Goal: Task Accomplishment & Management: Manage account settings

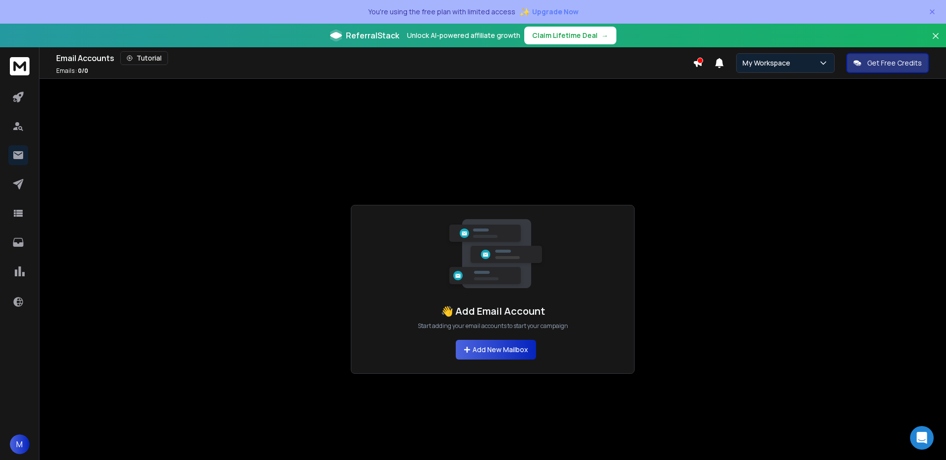
click at [791, 64] on p "My Workspace" at bounding box center [768, 63] width 52 height 10
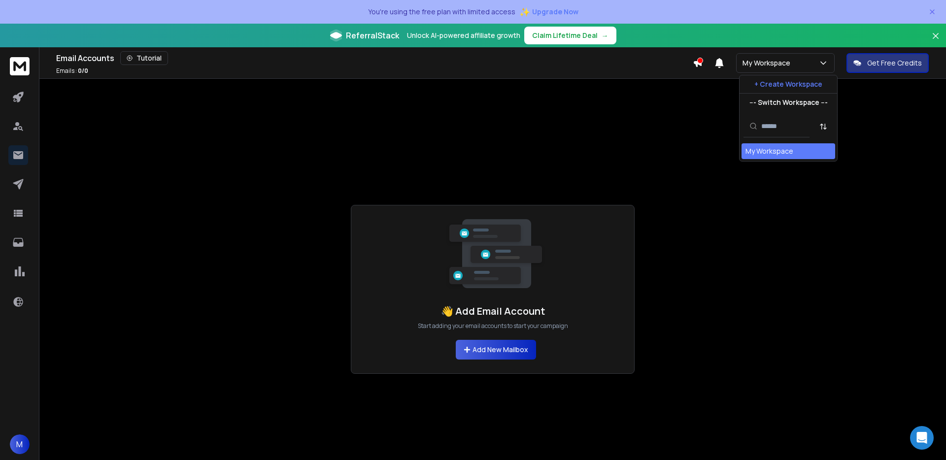
click at [784, 102] on p "--- Switch Workspace ---" at bounding box center [788, 103] width 78 height 10
click at [778, 125] on input "text" at bounding box center [782, 126] width 42 height 22
type input "*"
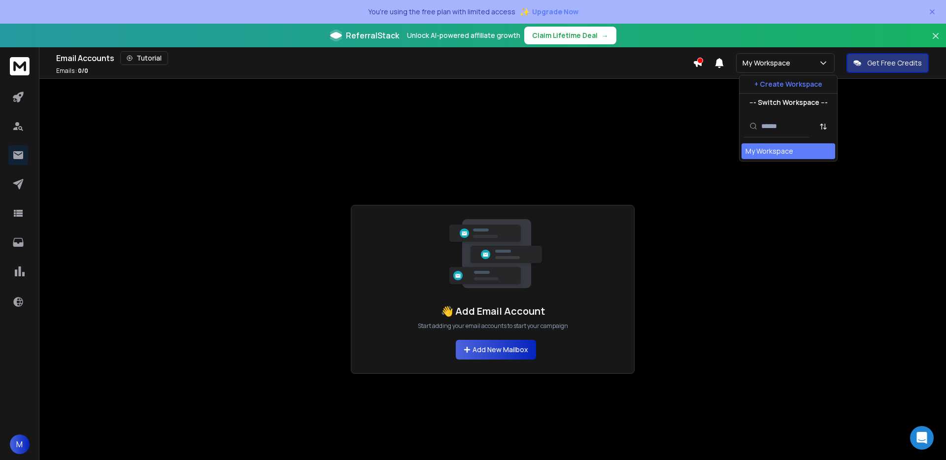
click at [295, 112] on div "👋 Add Email Account Start adding your email accounts to start your campaign Add…" at bounding box center [492, 289] width 875 height 401
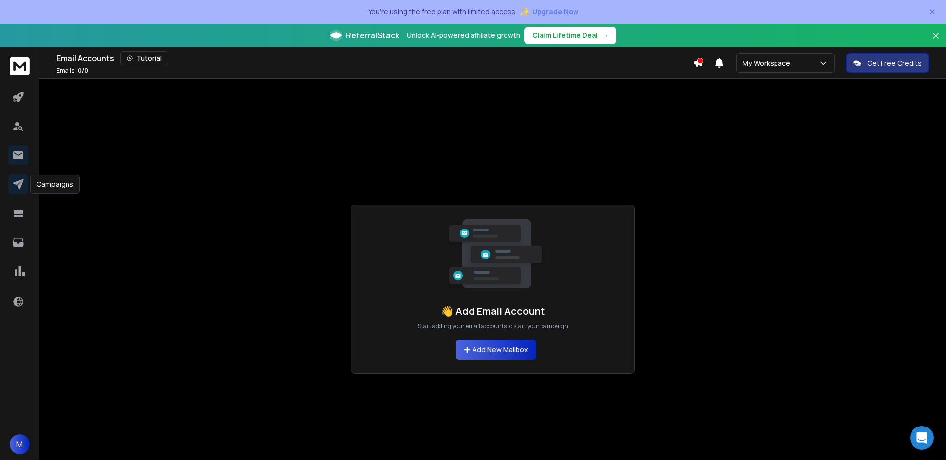
scroll to position [1, 0]
click at [18, 180] on icon at bounding box center [18, 184] width 12 height 12
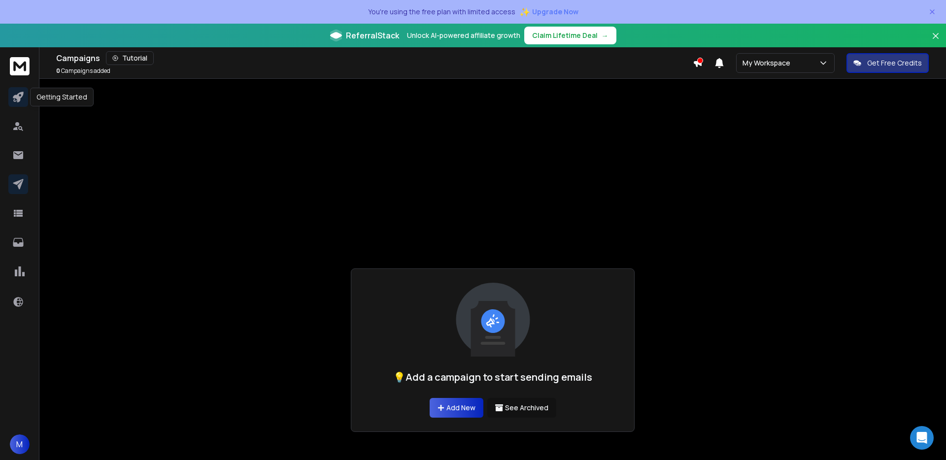
click at [17, 105] on link at bounding box center [18, 97] width 20 height 20
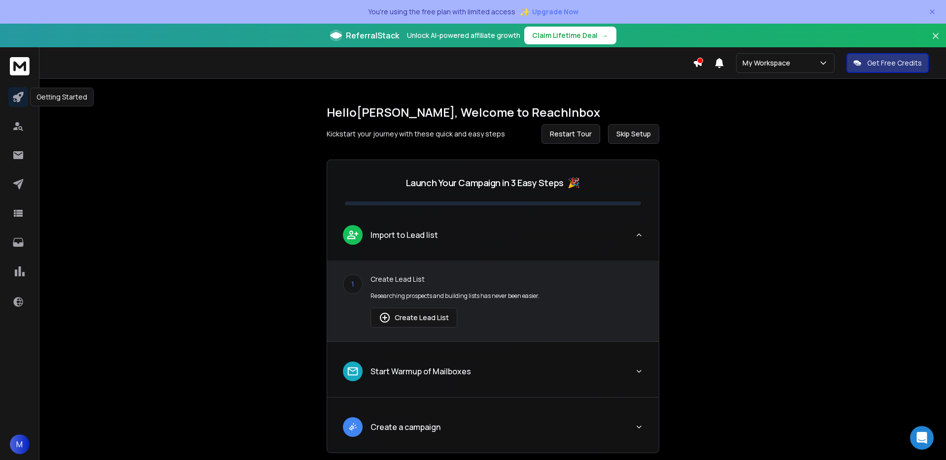
click at [935, 36] on icon "Close banner" at bounding box center [935, 36] width 9 height 9
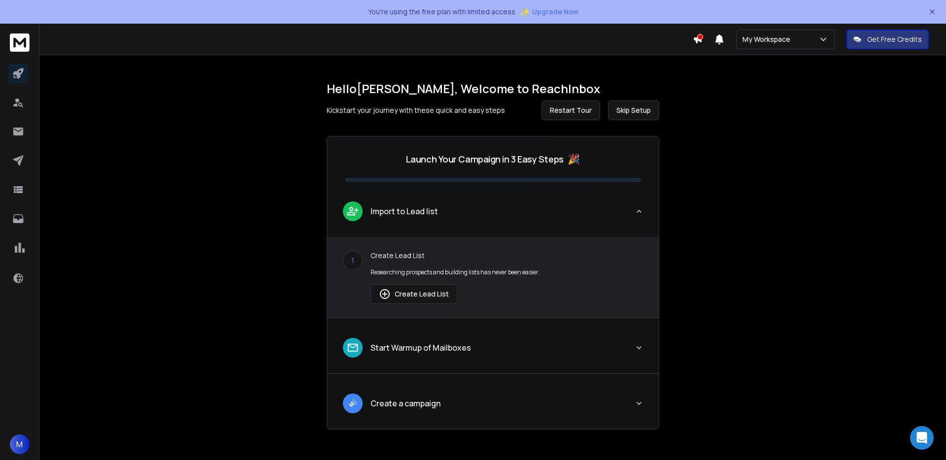
click at [933, 9] on icon "Close notification" at bounding box center [932, 12] width 8 height 8
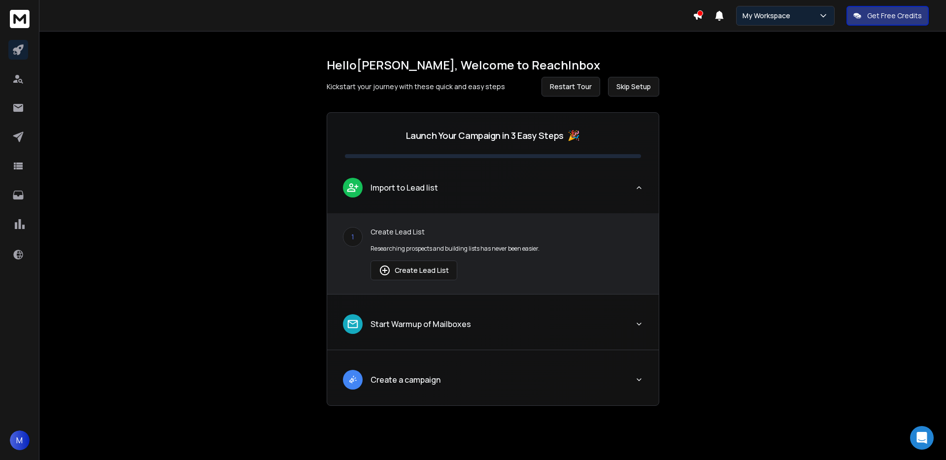
click at [775, 18] on p "My Workspace" at bounding box center [768, 16] width 52 height 10
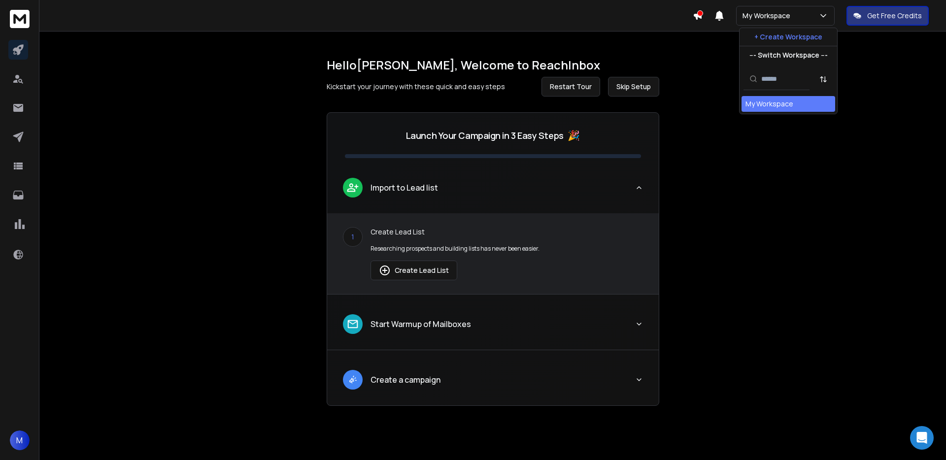
click at [781, 160] on div "Hello Michael , Welcome to ReachInbox Kickstart your journey with these quick a…" at bounding box center [492, 231] width 875 height 380
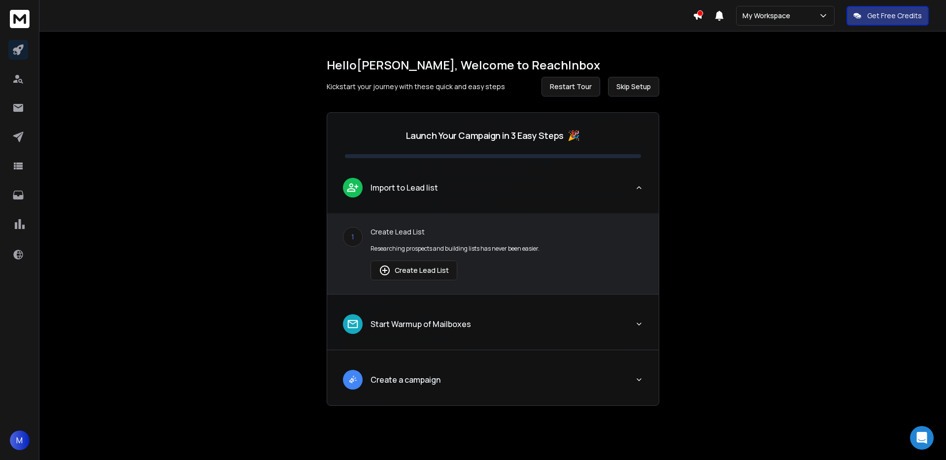
click at [19, 436] on span "M" at bounding box center [20, 440] width 20 height 20
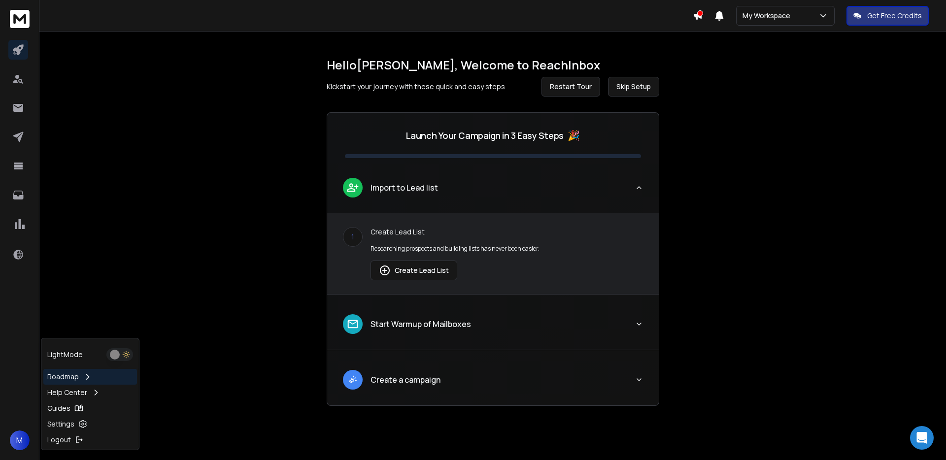
click at [189, 190] on div "Hello Michael , Welcome to ReachInbox Kickstart your journey with these quick a…" at bounding box center [492, 231] width 875 height 380
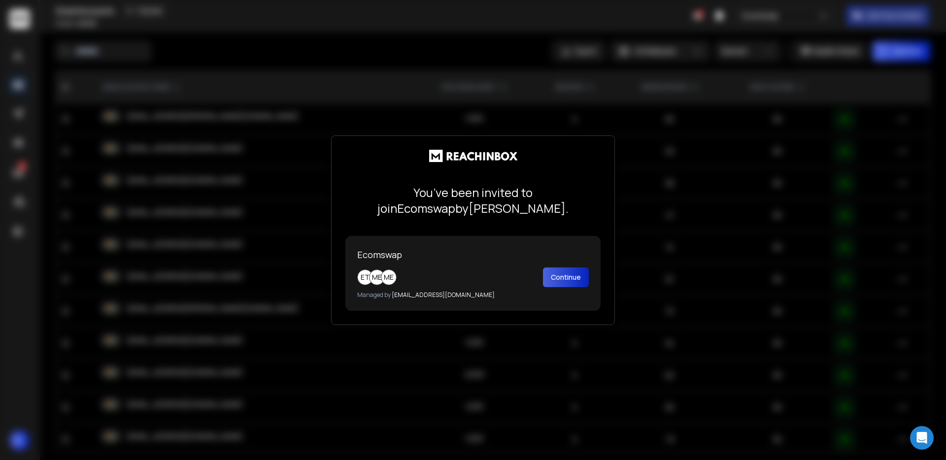
click at [565, 280] on button "Continue" at bounding box center [566, 277] width 46 height 20
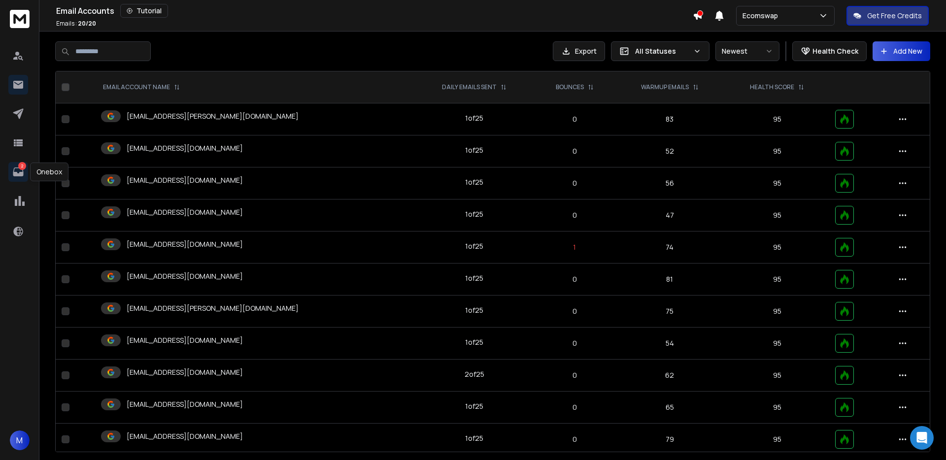
click at [23, 170] on p "2" at bounding box center [22, 166] width 8 height 8
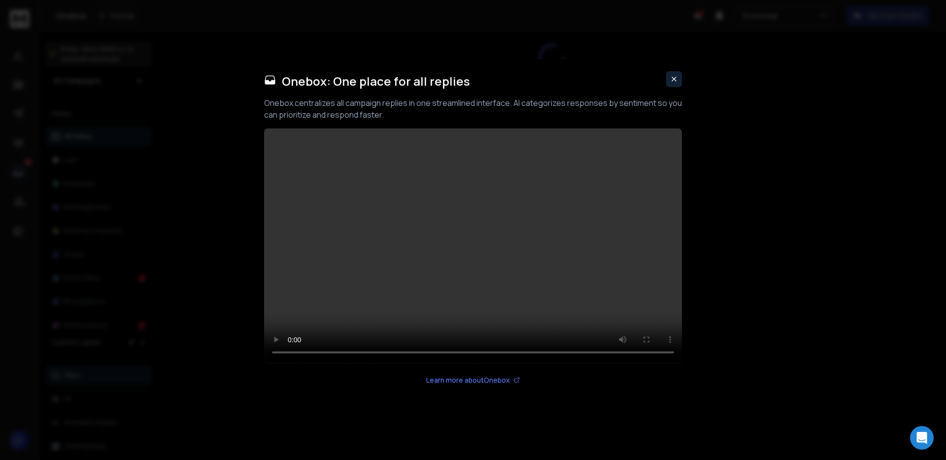
click at [675, 80] on icon at bounding box center [674, 79] width 4 height 4
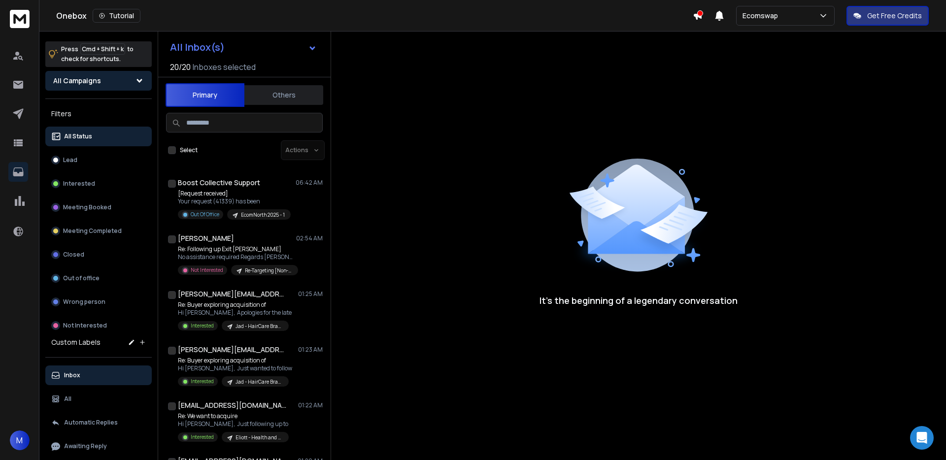
click at [115, 82] on button "All Campaigns" at bounding box center [98, 81] width 106 height 20
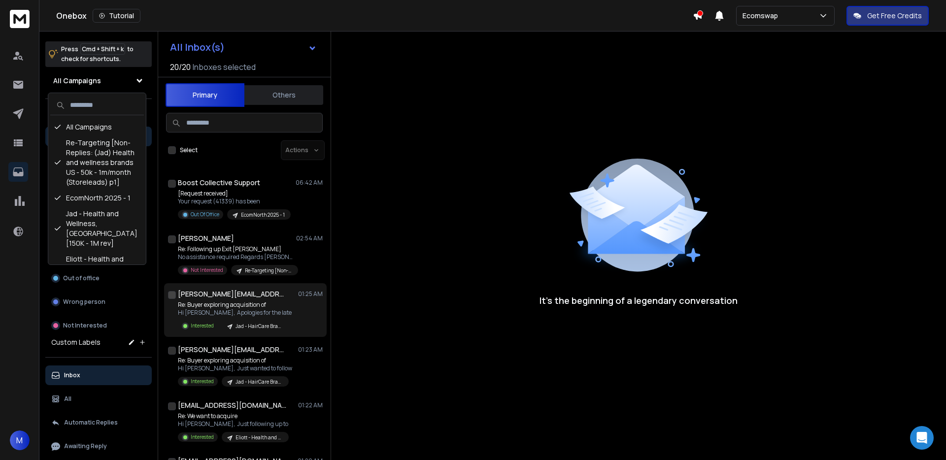
click at [252, 294] on h1 "gavin@poseidonhair.com" at bounding box center [232, 294] width 108 height 10
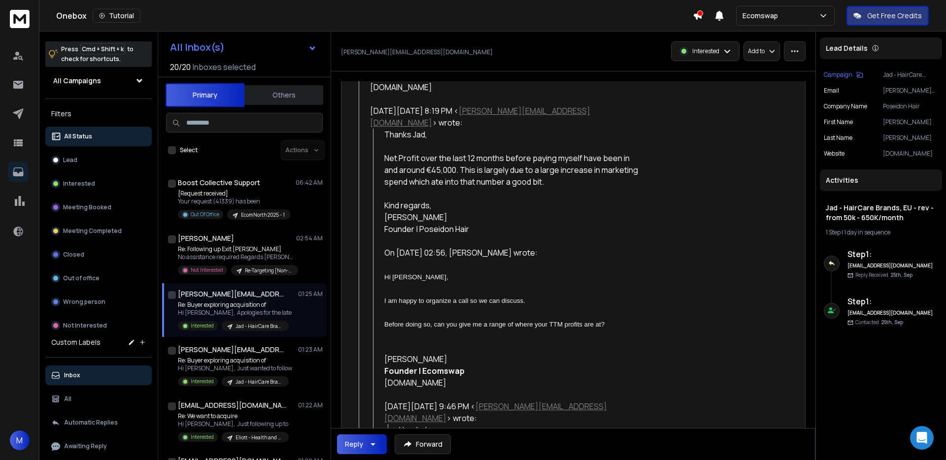
scroll to position [637, 0]
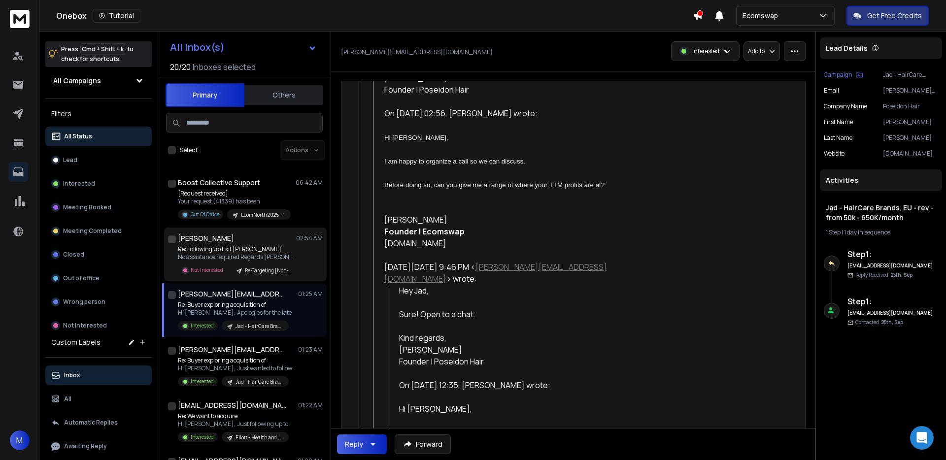
click at [257, 243] on div "Dianne Garland 02:54 AM" at bounding box center [250, 238] width 145 height 10
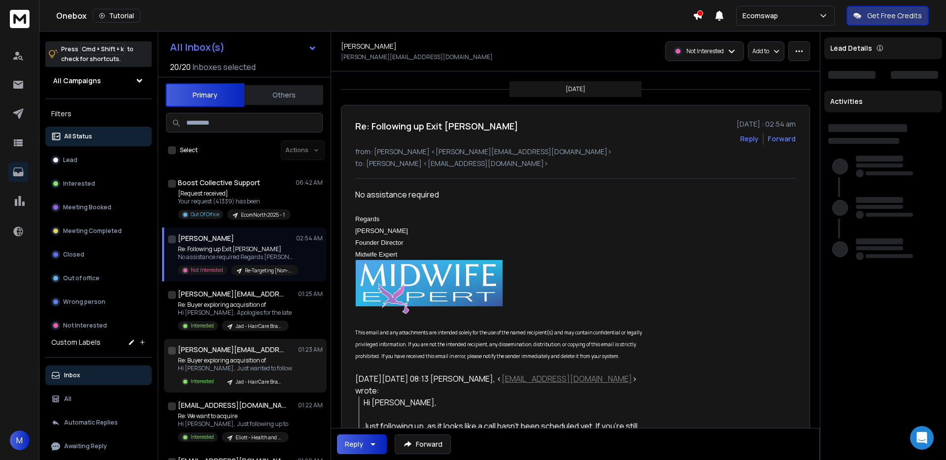
click at [254, 355] on div "john.bouridis@sevenpotions.com 01:23 AM Re: Buyer exploring acquisition of Hi J…" at bounding box center [250, 366] width 145 height 42
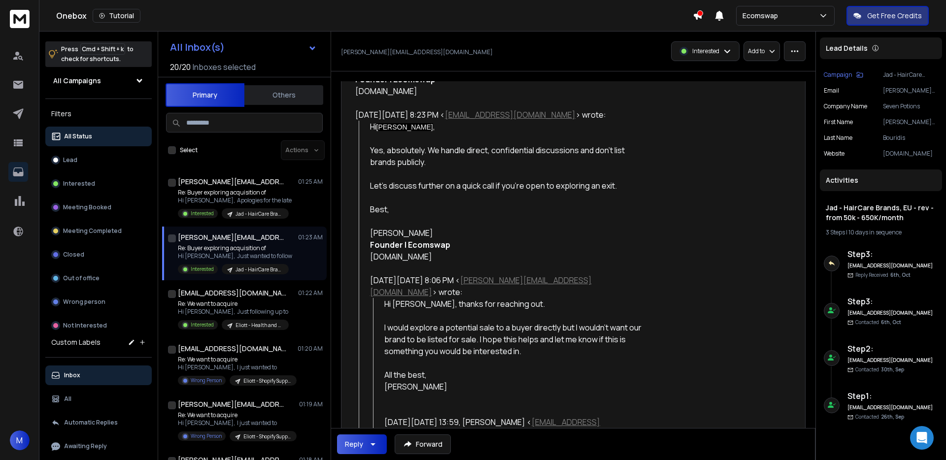
scroll to position [225, 0]
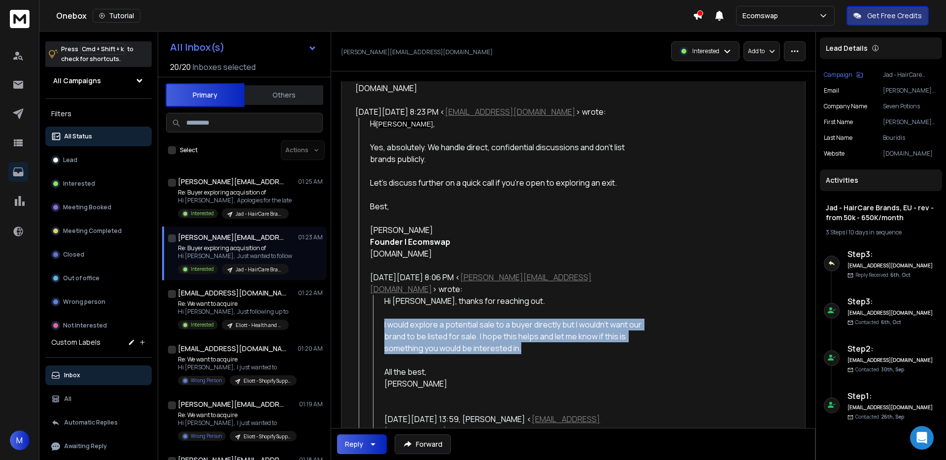
drag, startPoint x: 511, startPoint y: 343, endPoint x: 380, endPoint y: 326, distance: 132.1
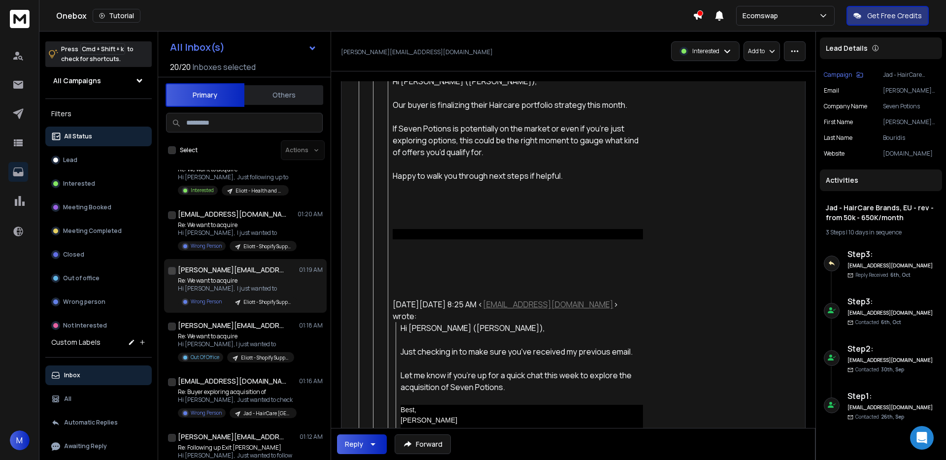
scroll to position [264, 0]
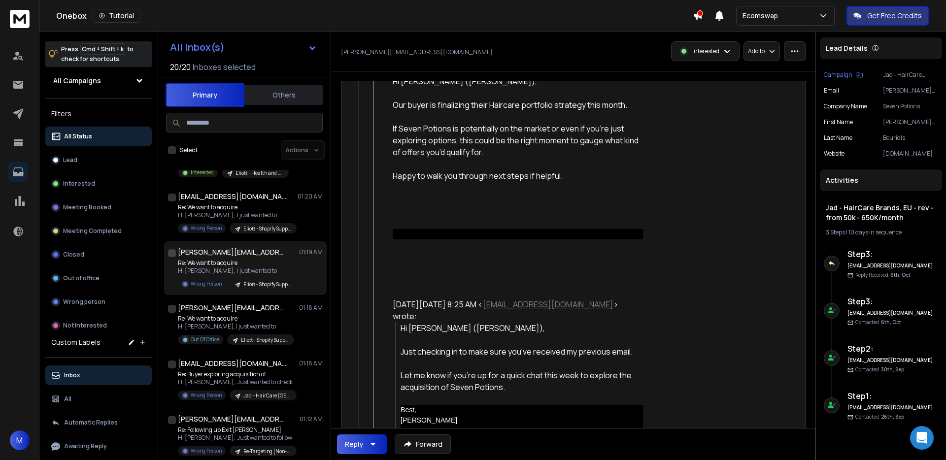
click at [280, 262] on p "Re: We want to acquire" at bounding box center [237, 263] width 118 height 8
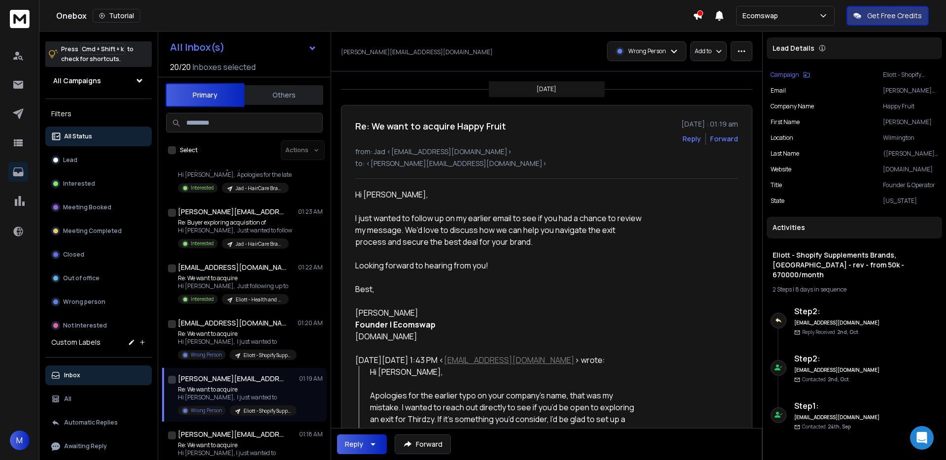
scroll to position [0, 0]
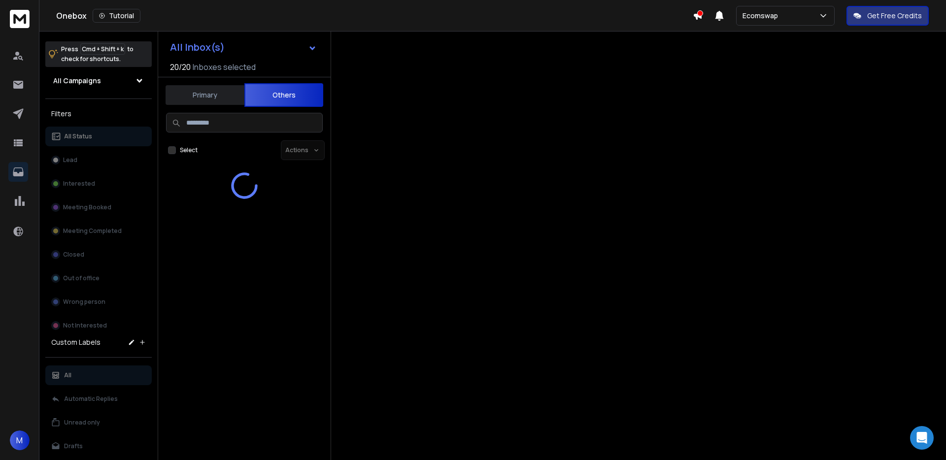
click at [275, 99] on button "Others" at bounding box center [283, 95] width 79 height 24
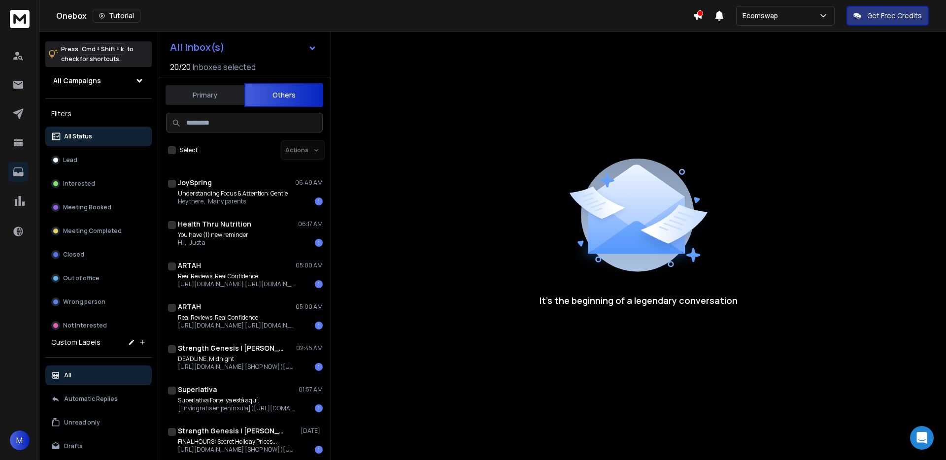
click at [214, 97] on button "Primary" at bounding box center [204, 95] width 79 height 22
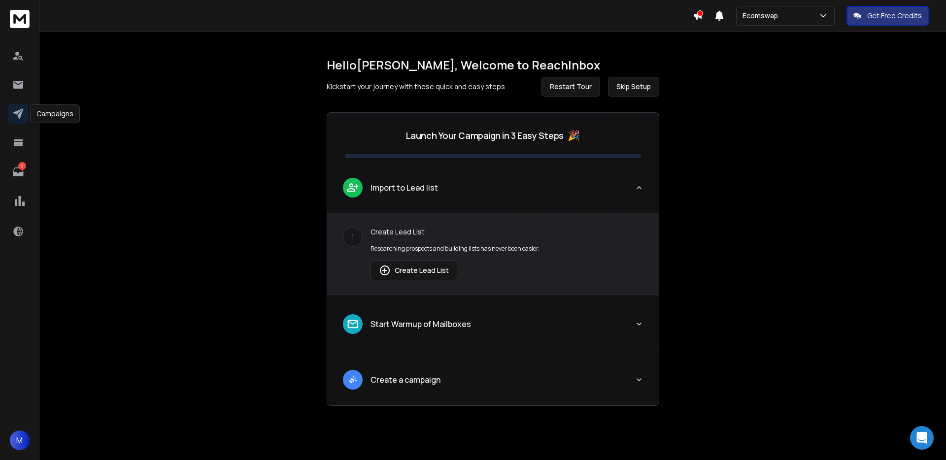
click at [21, 109] on icon at bounding box center [18, 114] width 10 height 10
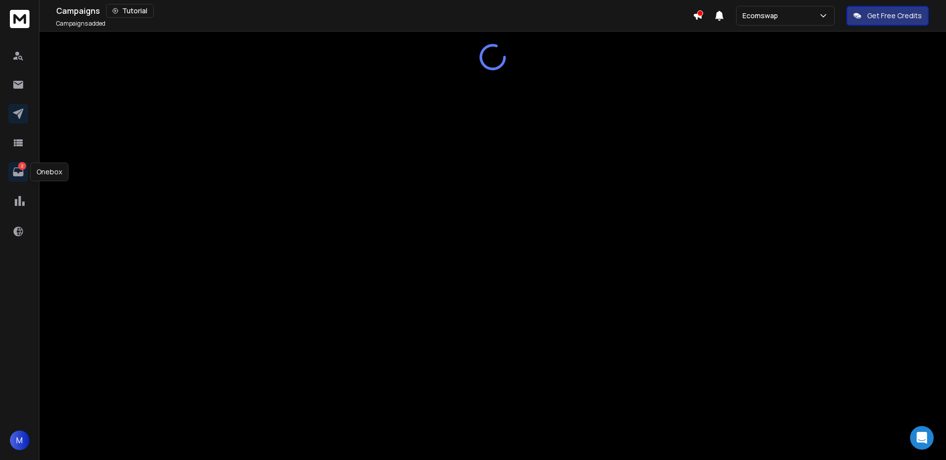
click at [23, 168] on p "2" at bounding box center [22, 166] width 8 height 8
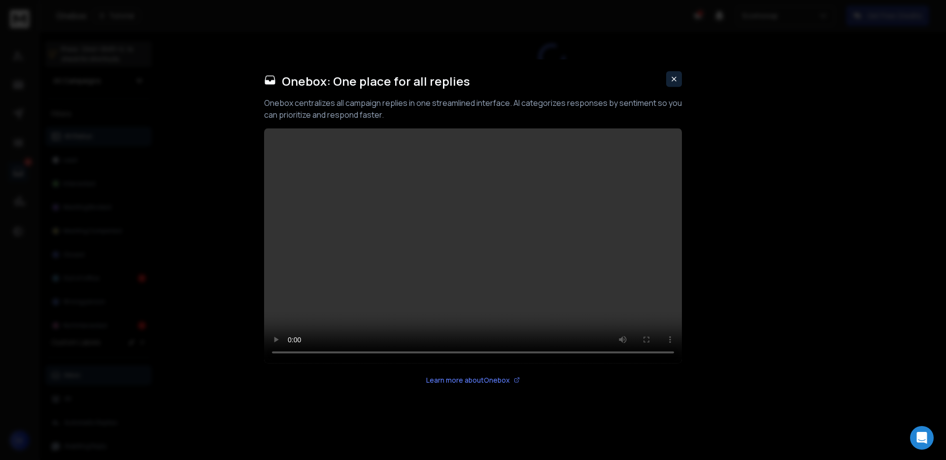
click at [677, 78] on icon at bounding box center [674, 79] width 8 height 8
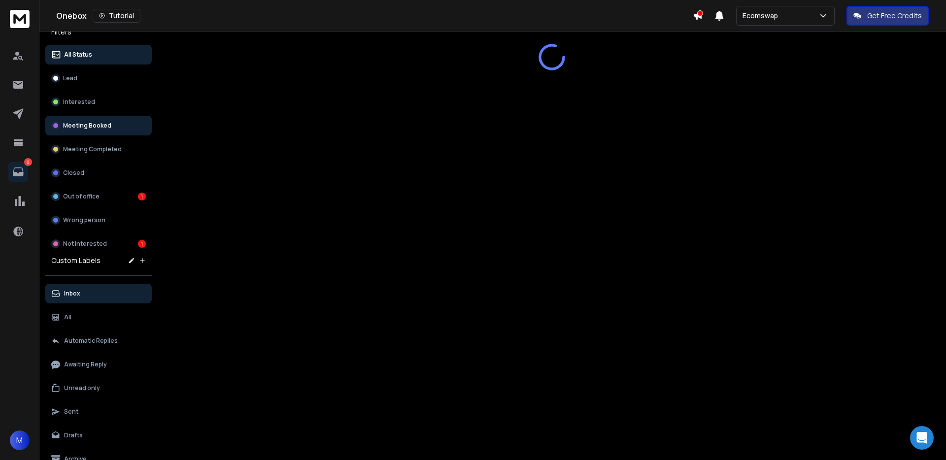
scroll to position [106, 0]
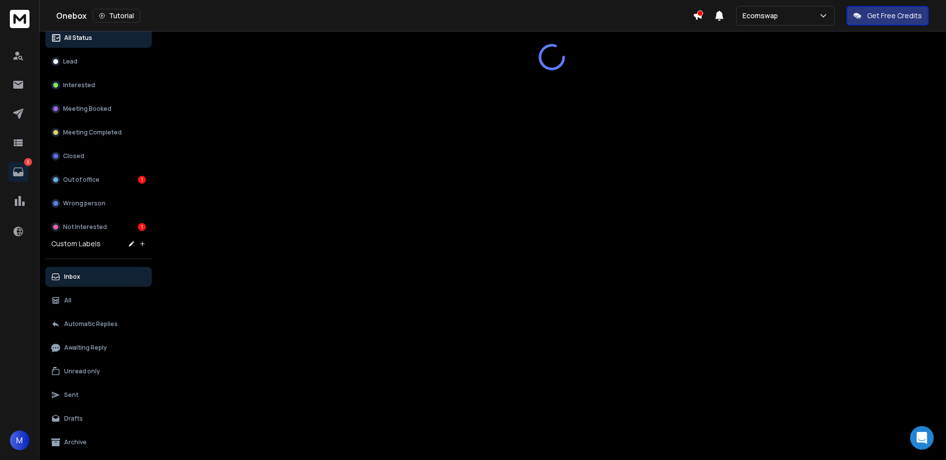
click at [95, 268] on div "Inbox All Automatic Replies Awaiting Reply Unread only Sent Drafts Archive" at bounding box center [98, 359] width 106 height 185
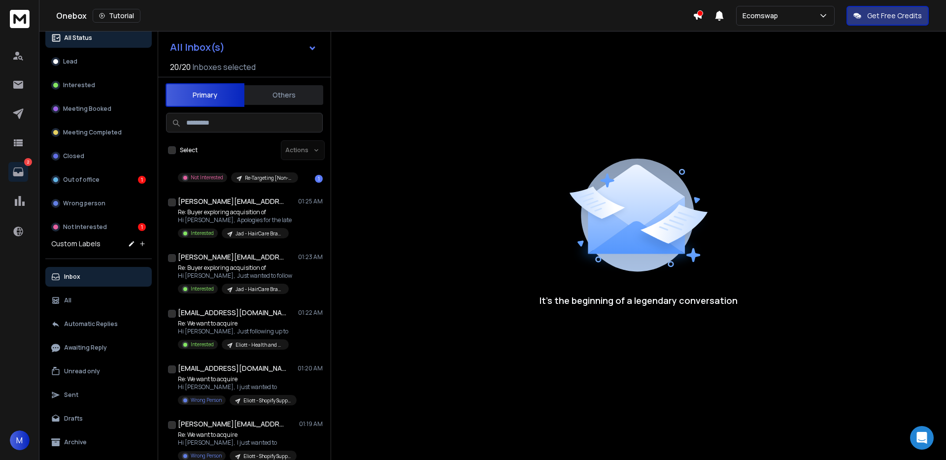
scroll to position [0, 0]
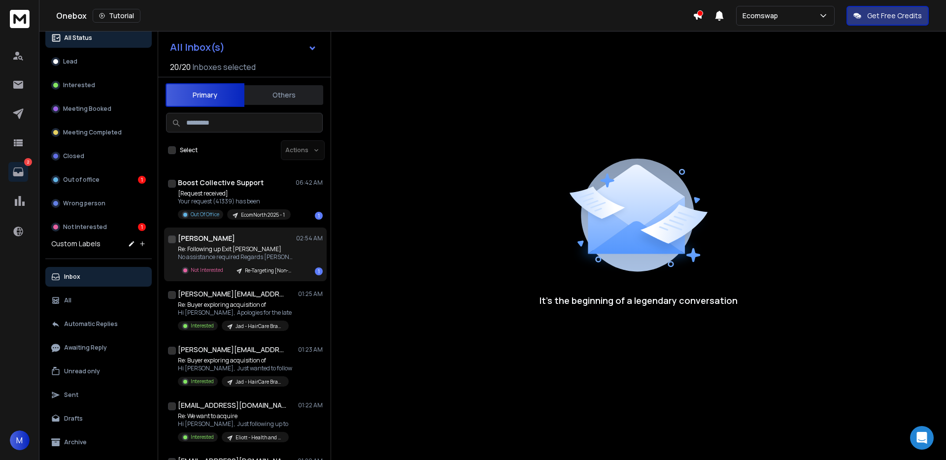
click at [273, 244] on div "Dianne Garland 02:54 AM Re: Following up Exit Dianne No assistance required Reg…" at bounding box center [250, 254] width 145 height 42
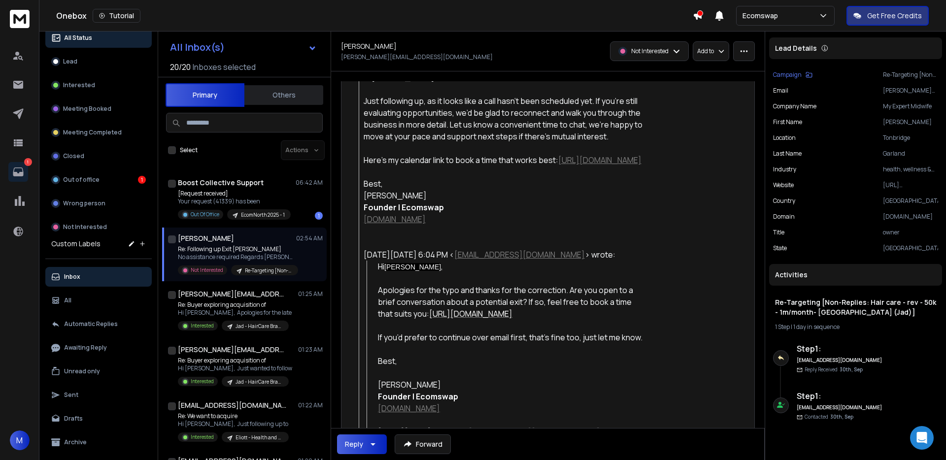
scroll to position [327, 0]
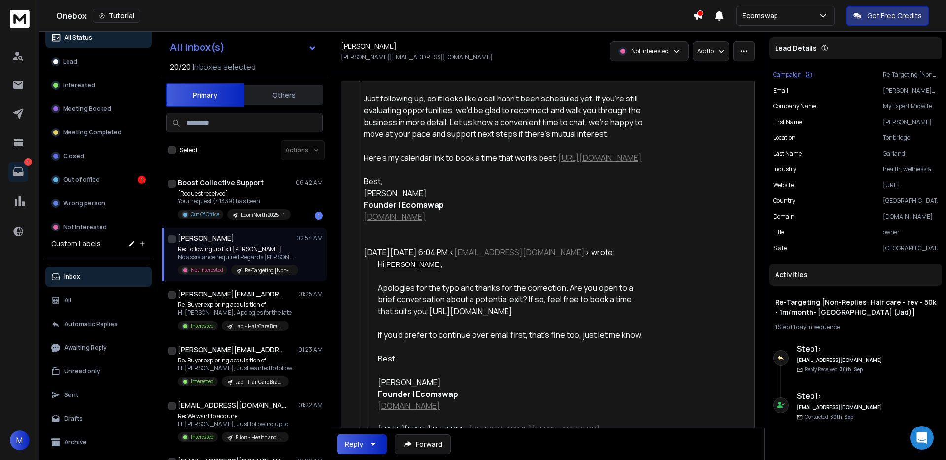
click at [272, 252] on p "Re: Following up Exit Dianne" at bounding box center [237, 249] width 118 height 8
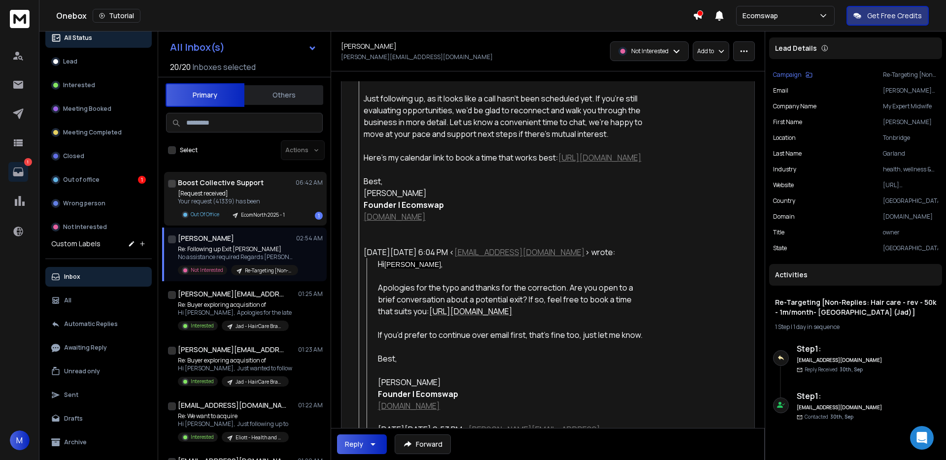
click at [274, 189] on div "Boost Collective Support 06:42 AM [Request received] Your request (41339) has b…" at bounding box center [250, 199] width 145 height 42
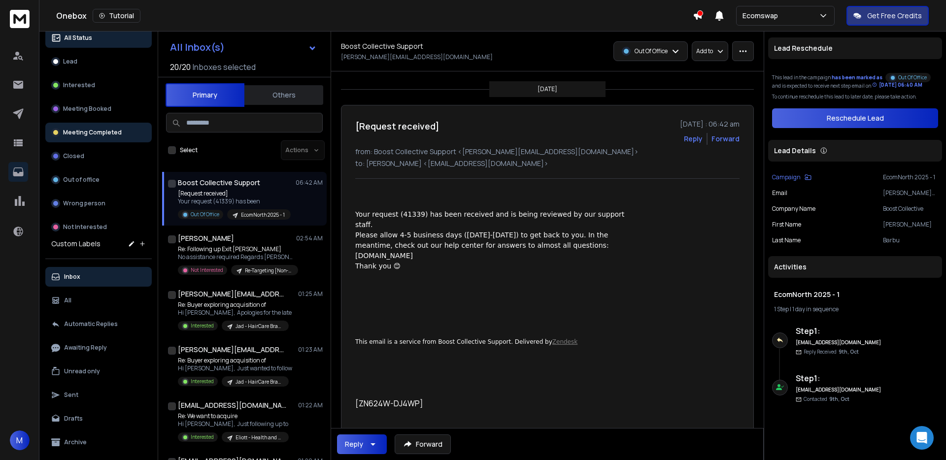
scroll to position [0, 0]
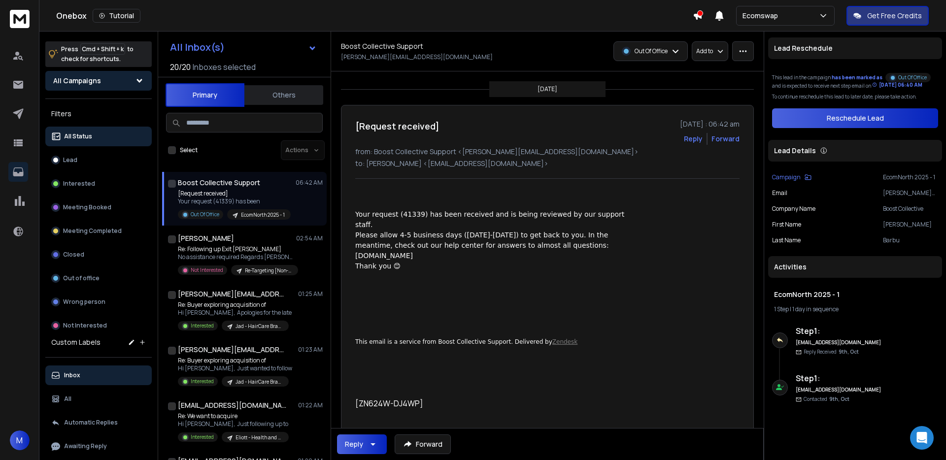
click at [103, 81] on button "All Campaigns" at bounding box center [98, 81] width 106 height 20
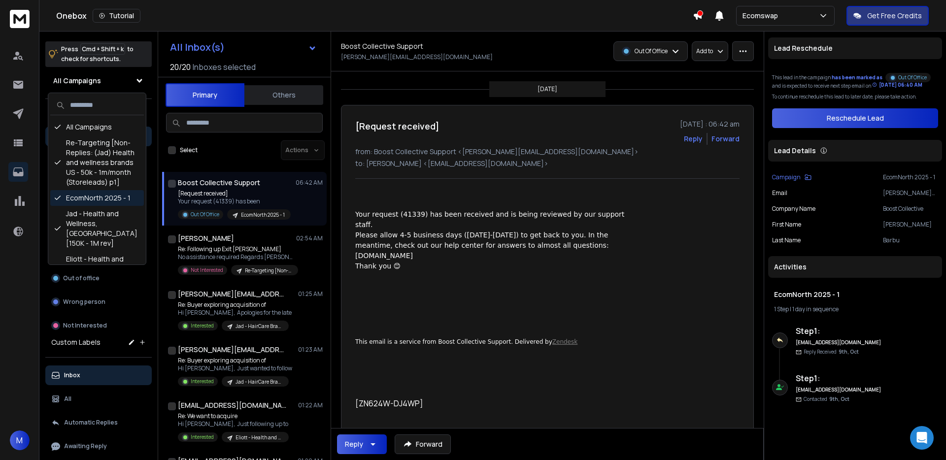
click at [104, 201] on div "EcomNorth 2025 - 1" at bounding box center [97, 198] width 94 height 16
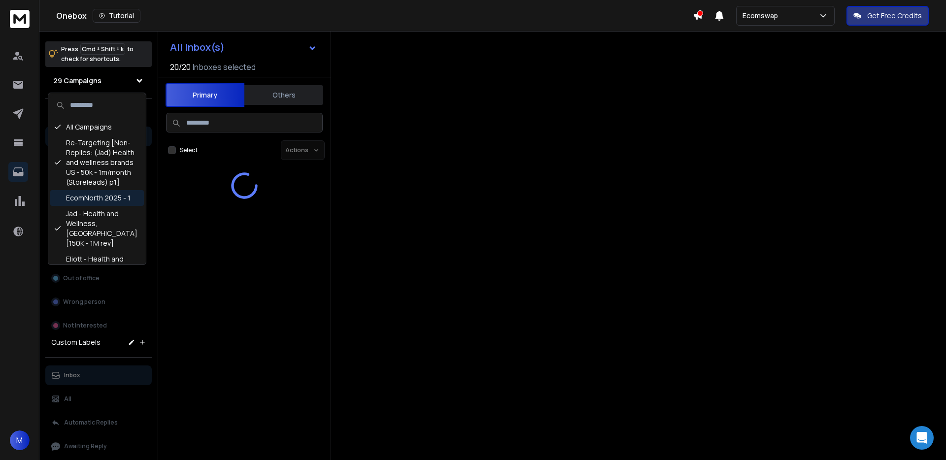
click at [104, 201] on div "EcomNorth 2025 - 1" at bounding box center [97, 198] width 94 height 16
click at [90, 171] on div "Re-Targeting [Non-Replies: (Jad) Health and wellness brands US - 50k - 1m/month…" at bounding box center [97, 162] width 94 height 55
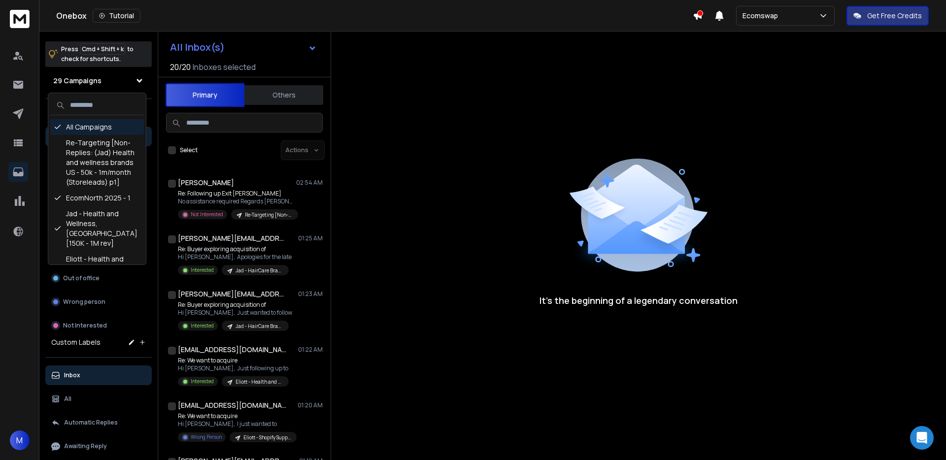
click at [94, 127] on div "All Campaigns" at bounding box center [97, 127] width 94 height 16
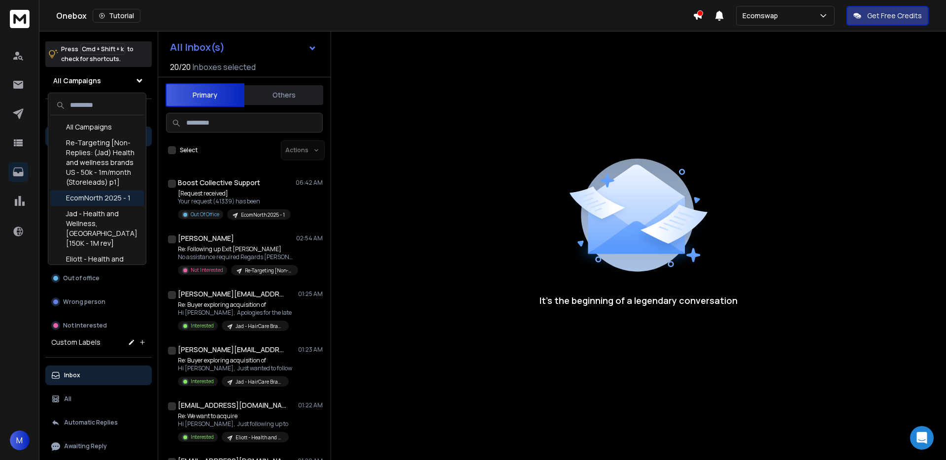
click at [95, 197] on div "EcomNorth 2025 - 1" at bounding box center [97, 198] width 94 height 16
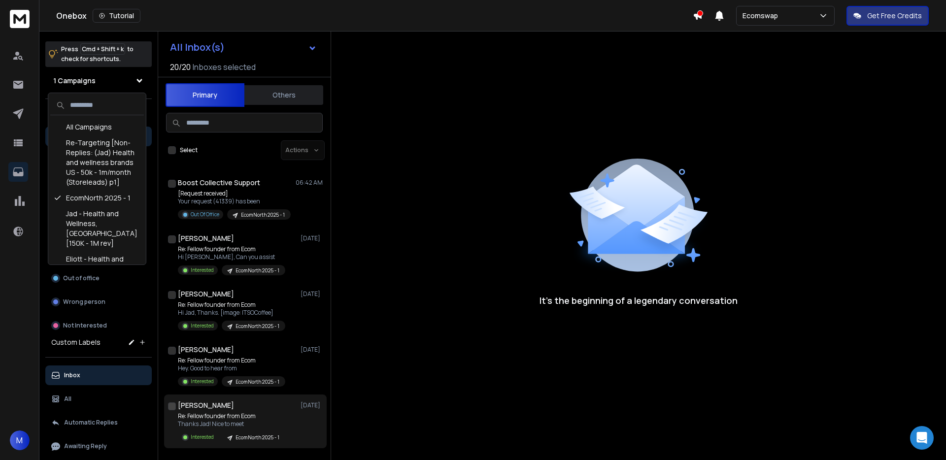
click at [264, 412] on p "Re: Fellow founder from Ecom" at bounding box center [231, 416] width 107 height 8
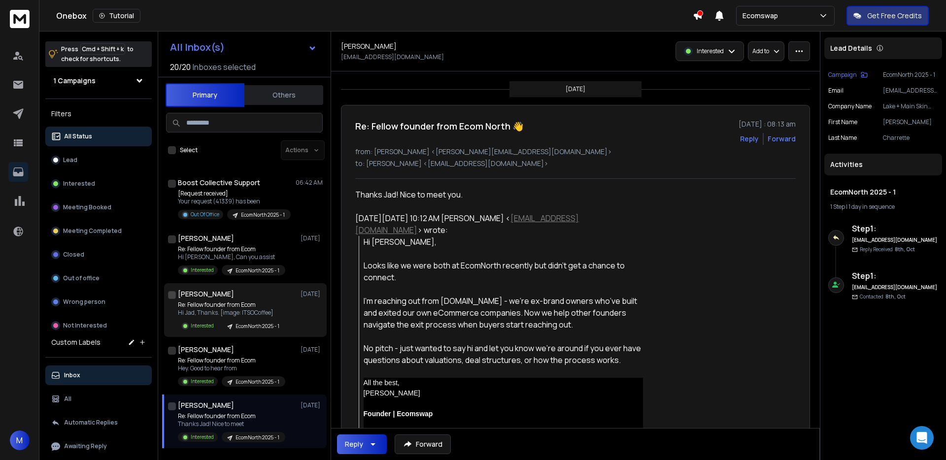
click at [282, 295] on div "Caroline Ndiangui 08 Oct" at bounding box center [250, 294] width 145 height 10
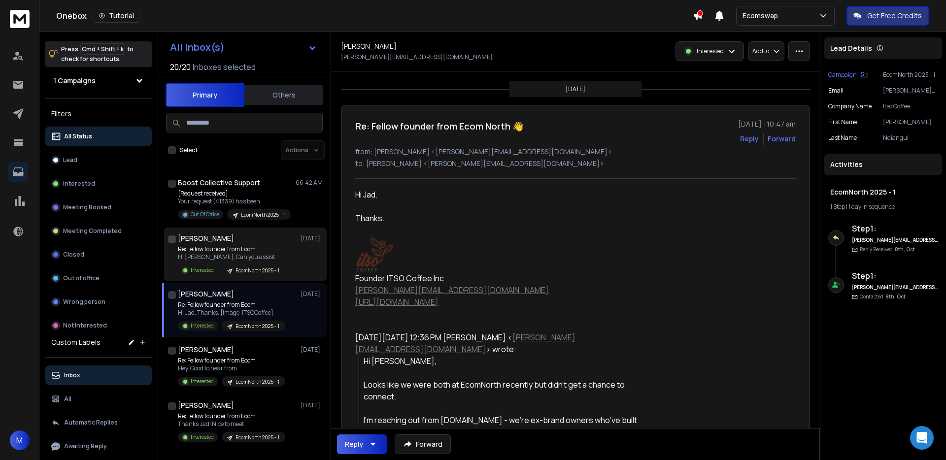
click at [270, 239] on div "Chris Habib 08 Oct" at bounding box center [250, 238] width 145 height 10
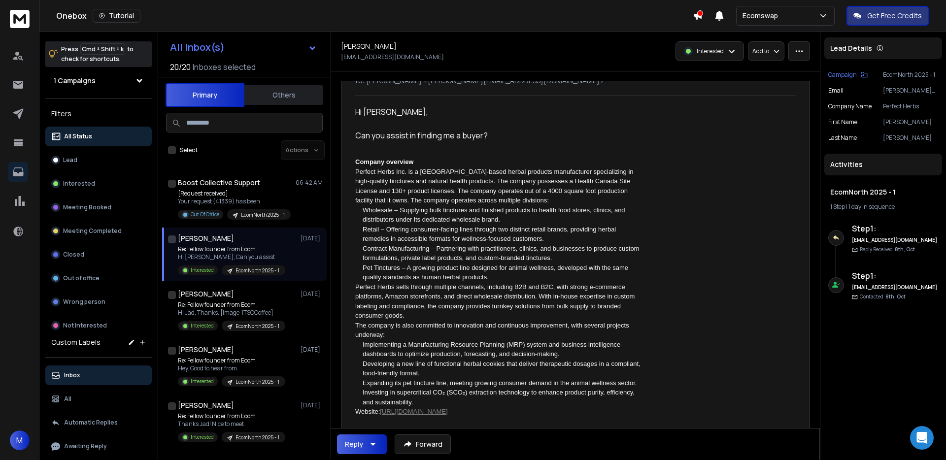
scroll to position [82, 0]
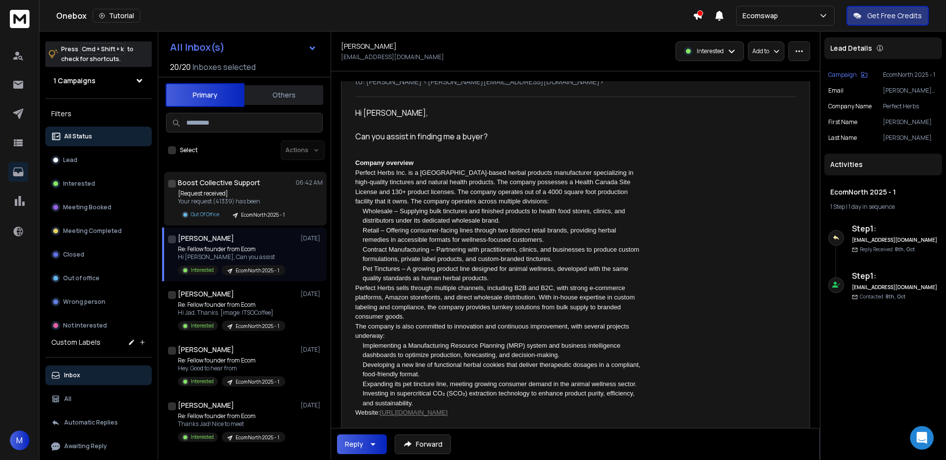
click at [284, 190] on p "[Request received]" at bounding box center [234, 194] width 113 height 8
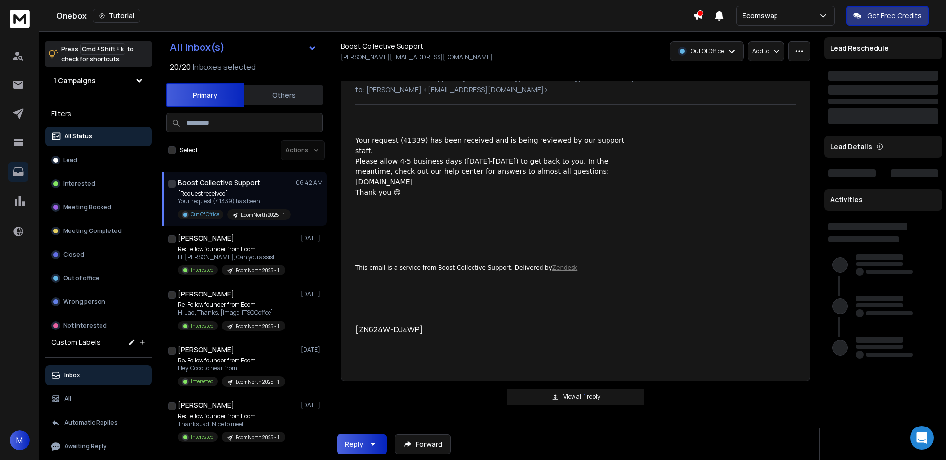
scroll to position [62, 0]
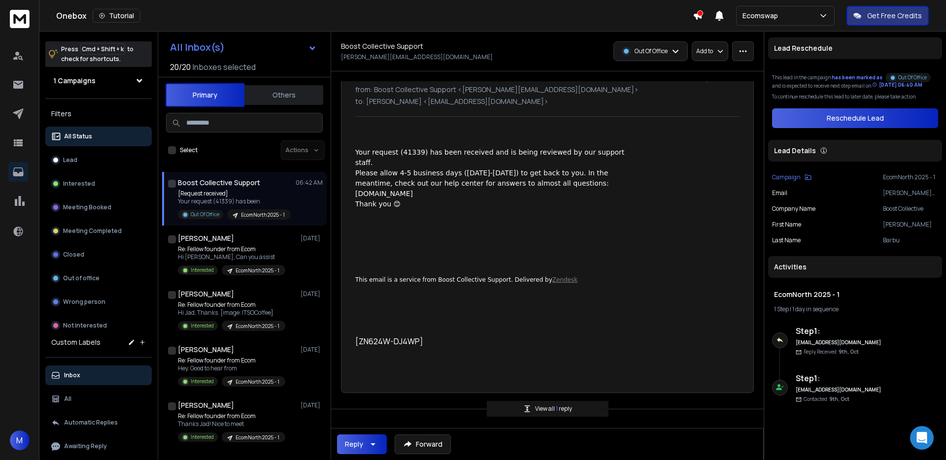
click at [172, 184] on button "button" at bounding box center [172, 184] width 8 height 8
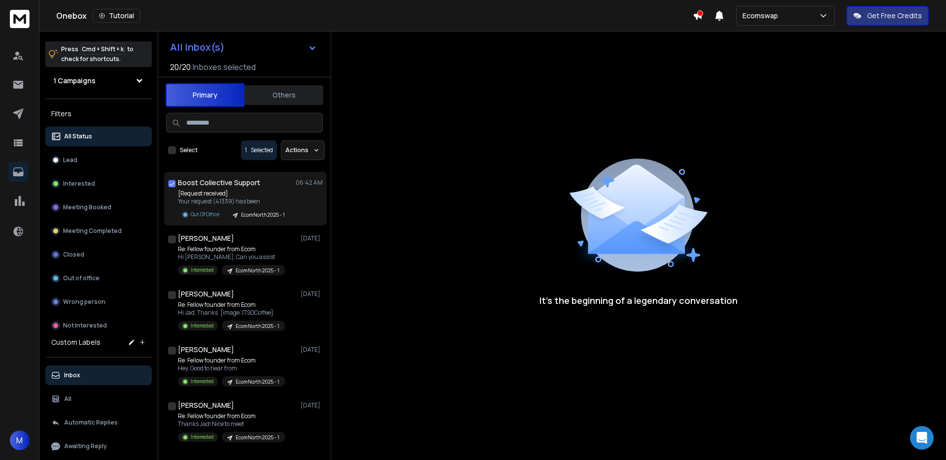
scroll to position [40, 0]
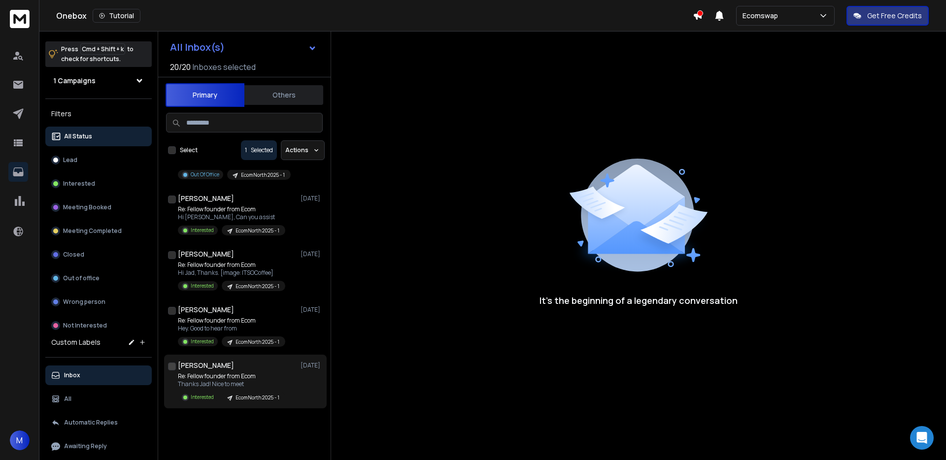
click at [227, 372] on p "Re: Fellow founder from Ecom" at bounding box center [231, 376] width 107 height 8
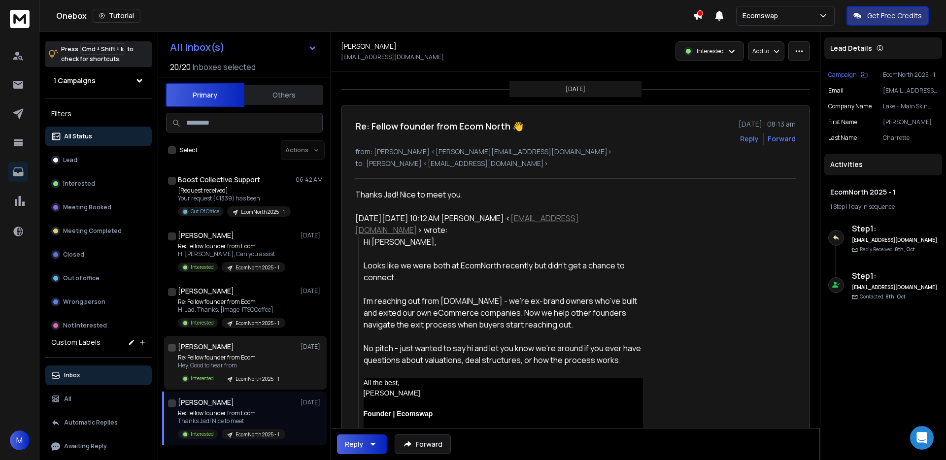
click at [230, 354] on p "Re: Fellow founder from Ecom" at bounding box center [231, 358] width 107 height 8
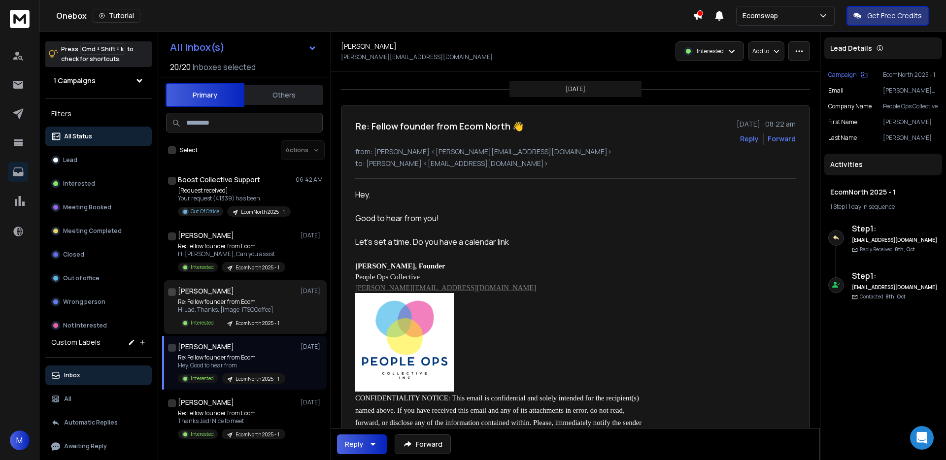
click at [250, 289] on div "Caroline Ndiangui 08 Oct" at bounding box center [250, 291] width 145 height 10
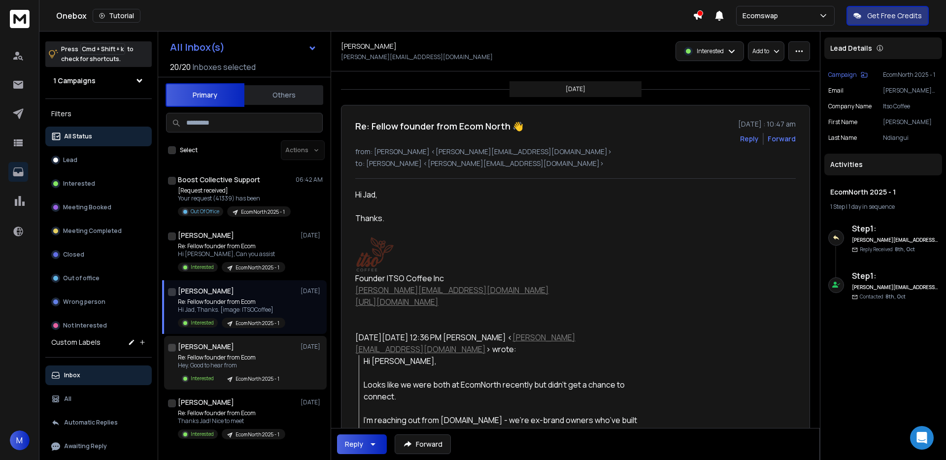
click at [229, 349] on div "Amy Altwerger 08 Oct" at bounding box center [250, 347] width 145 height 10
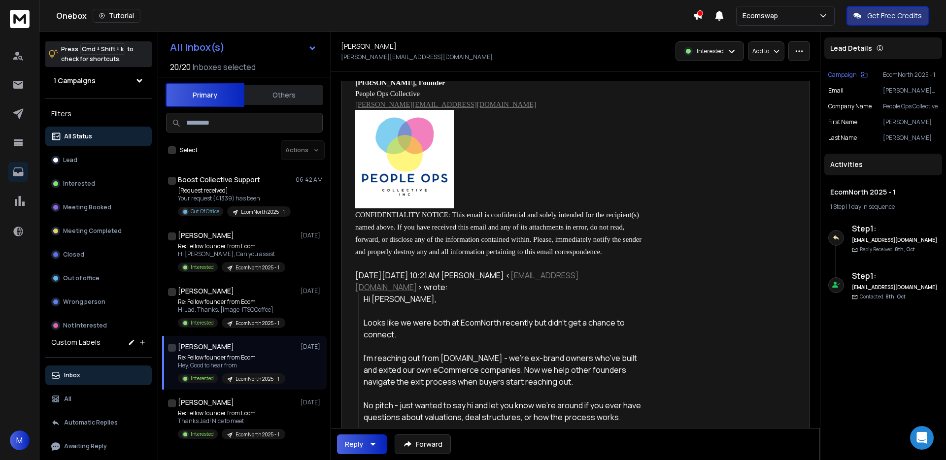
scroll to position [0, 0]
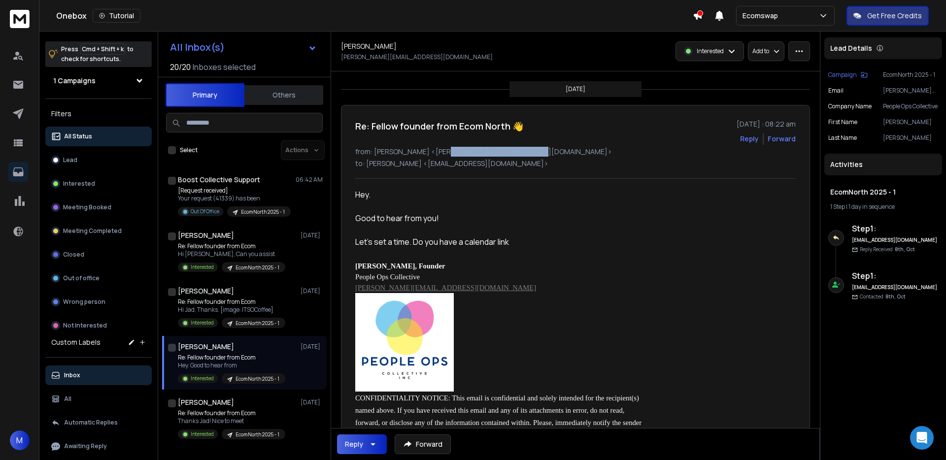
drag, startPoint x: 444, startPoint y: 152, endPoint x: 522, endPoint y: 153, distance: 77.3
click at [522, 153] on p "from: Amy Altwerger <amy@peopleopscollective.com>" at bounding box center [575, 152] width 440 height 10
copy p "peopleopscollective.com"
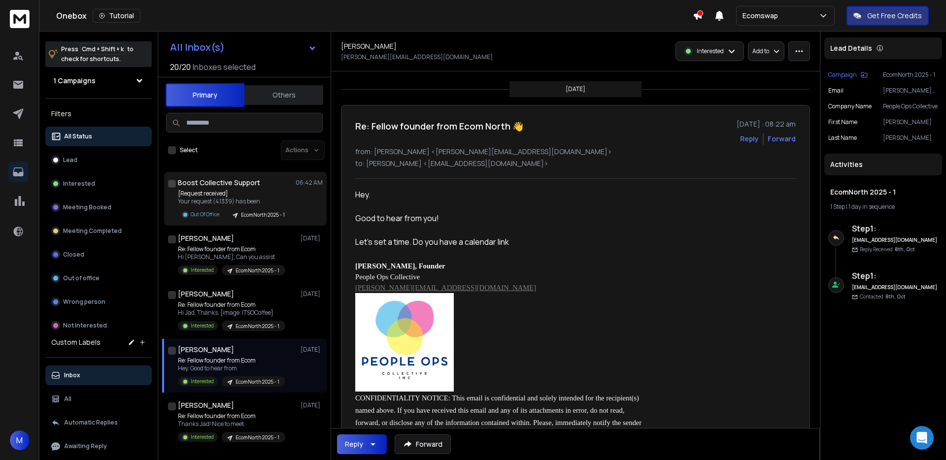
click at [261, 194] on p "[Request received]" at bounding box center [234, 194] width 113 height 8
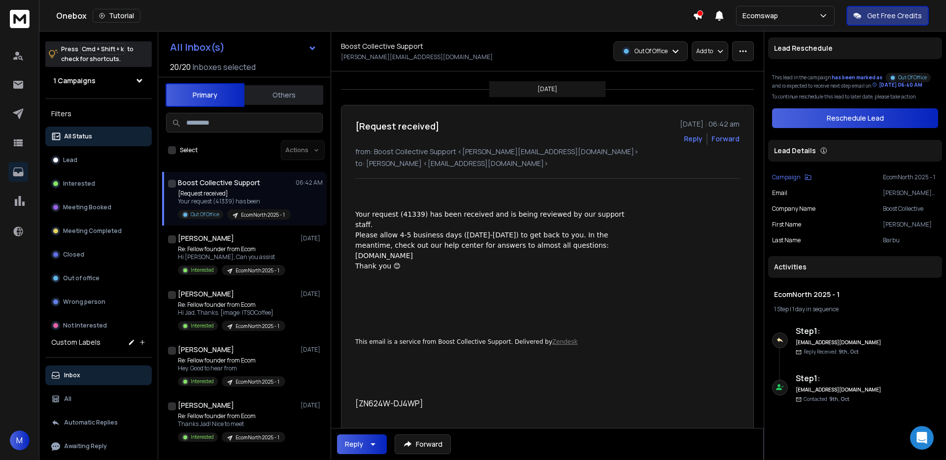
click at [176, 185] on div "Boost Collective Support 06:42 AM [Request received] Your request (41339) has b…" at bounding box center [245, 199] width 163 height 54
click at [170, 186] on button "button" at bounding box center [172, 184] width 8 height 8
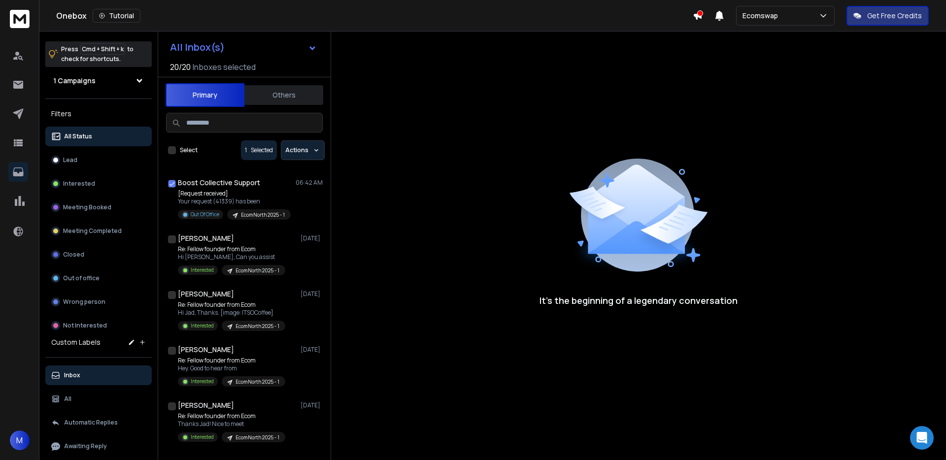
click at [300, 151] on p "Actions" at bounding box center [296, 150] width 23 height 8
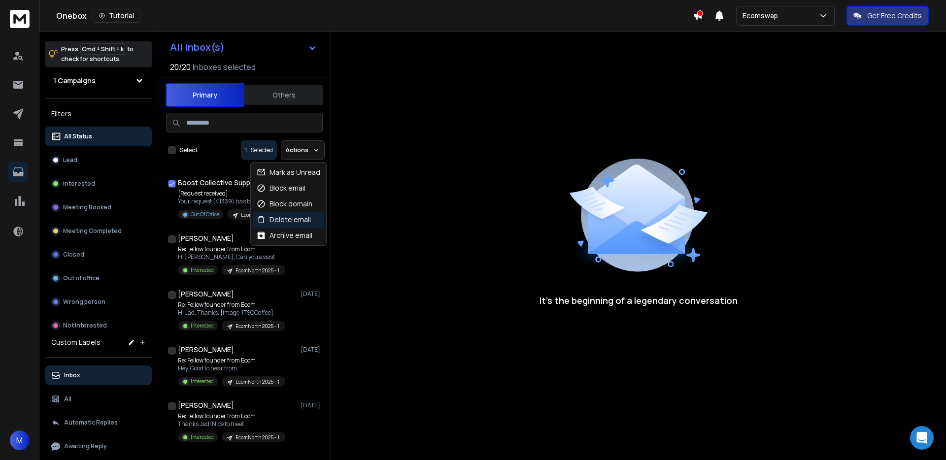
click at [287, 217] on div "Delete email" at bounding box center [284, 220] width 54 height 10
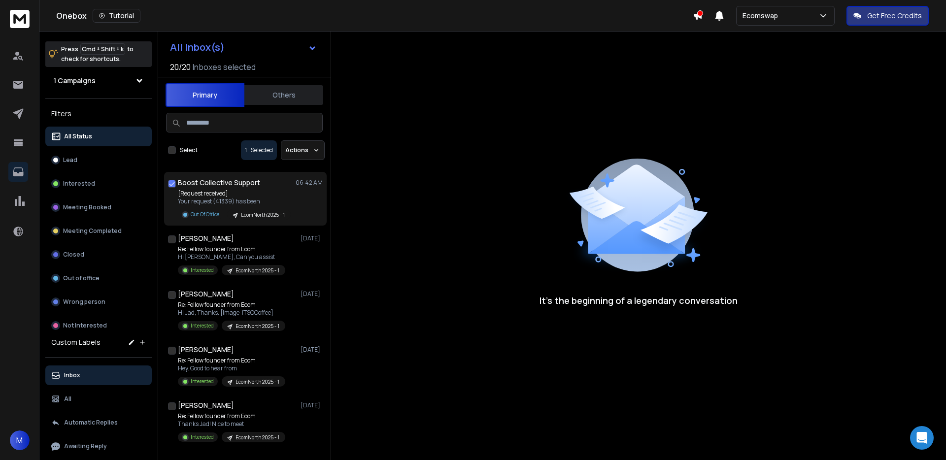
click at [173, 183] on button "button" at bounding box center [172, 184] width 8 height 8
